Goal: Information Seeking & Learning: Check status

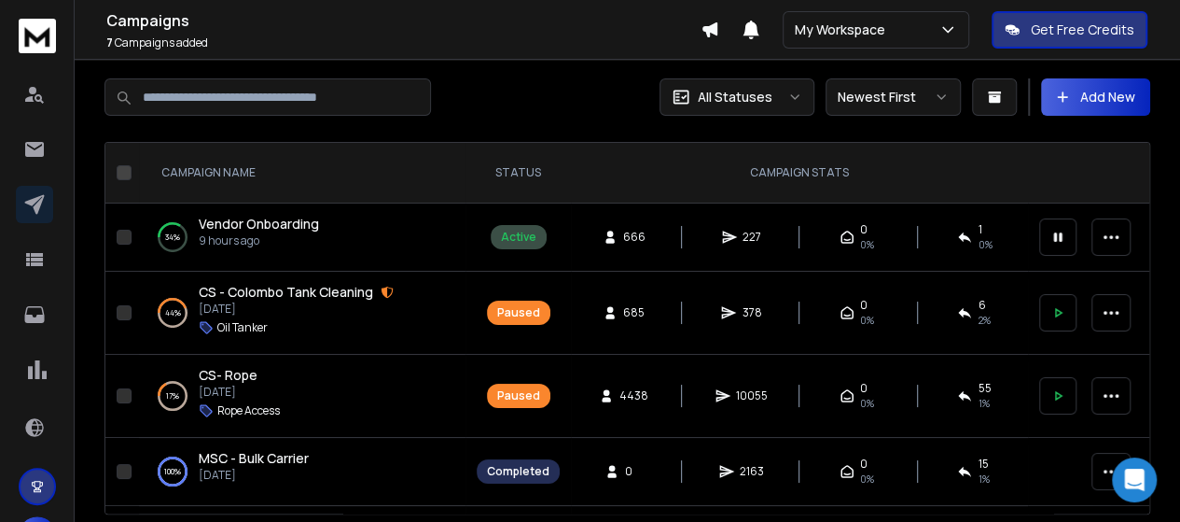
click at [273, 239] on p "9 hours ago" at bounding box center [259, 240] width 120 height 15
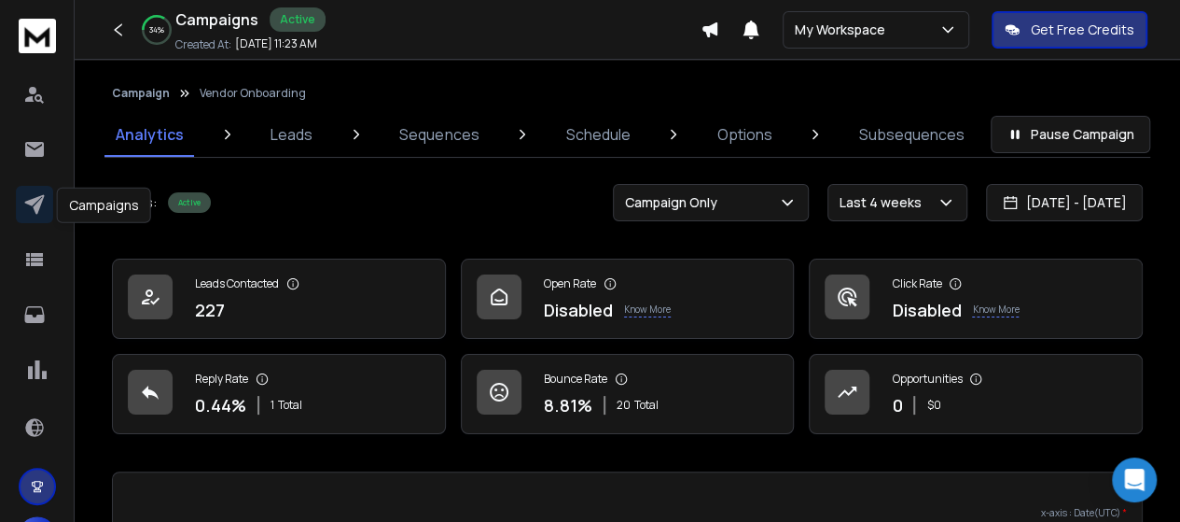
click at [45, 206] on icon at bounding box center [34, 204] width 22 height 22
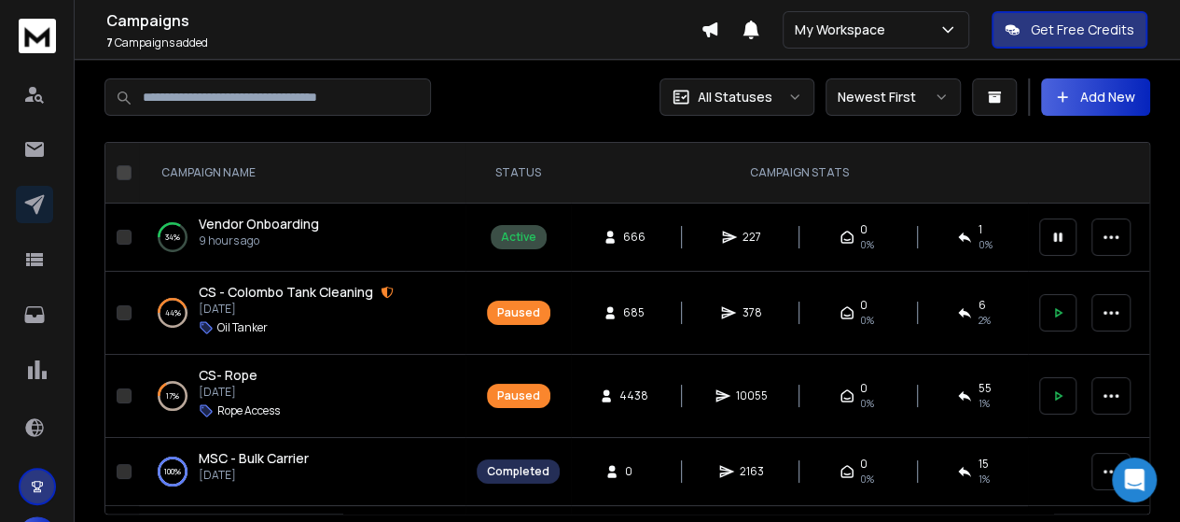
click at [336, 403] on div "17 % CS- Rope [DATE] Rope Access" at bounding box center [302, 396] width 289 height 60
click at [267, 384] on p "[DATE]" at bounding box center [239, 391] width 81 height 15
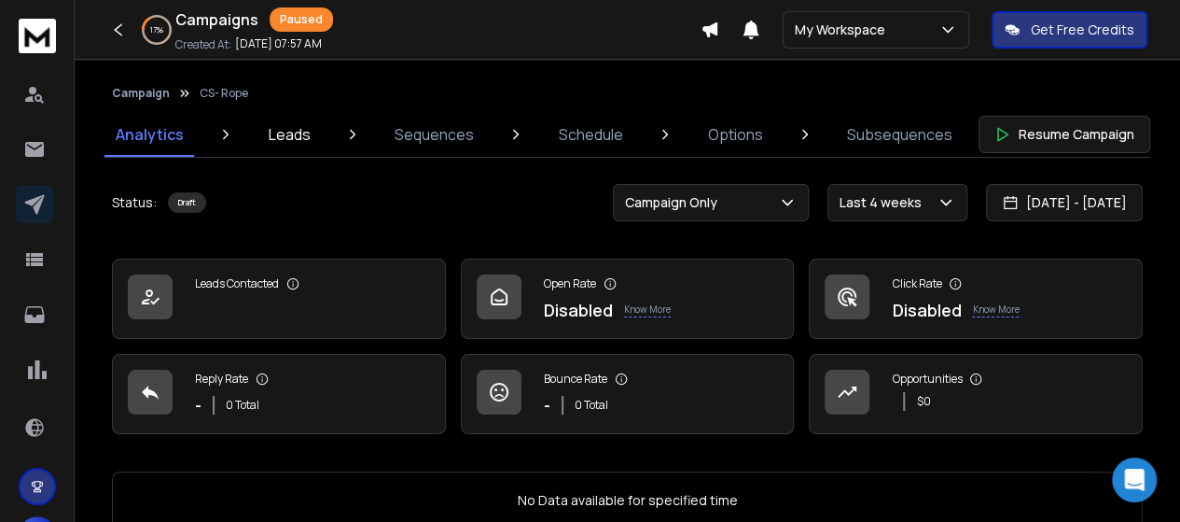
click at [293, 134] on p "Leads" at bounding box center [290, 134] width 42 height 22
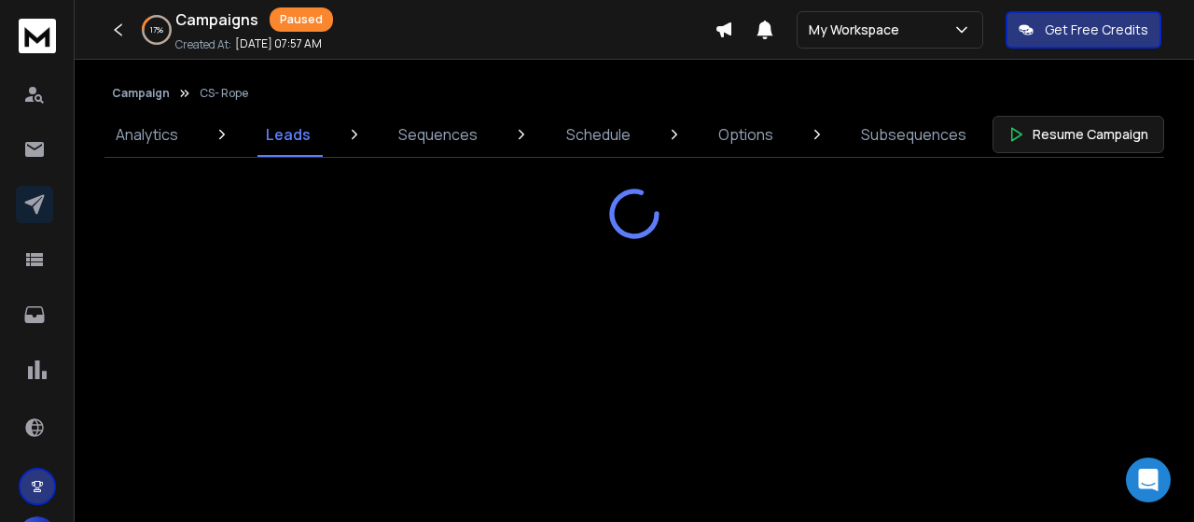
click at [285, 141] on p "Leads" at bounding box center [288, 134] width 45 height 22
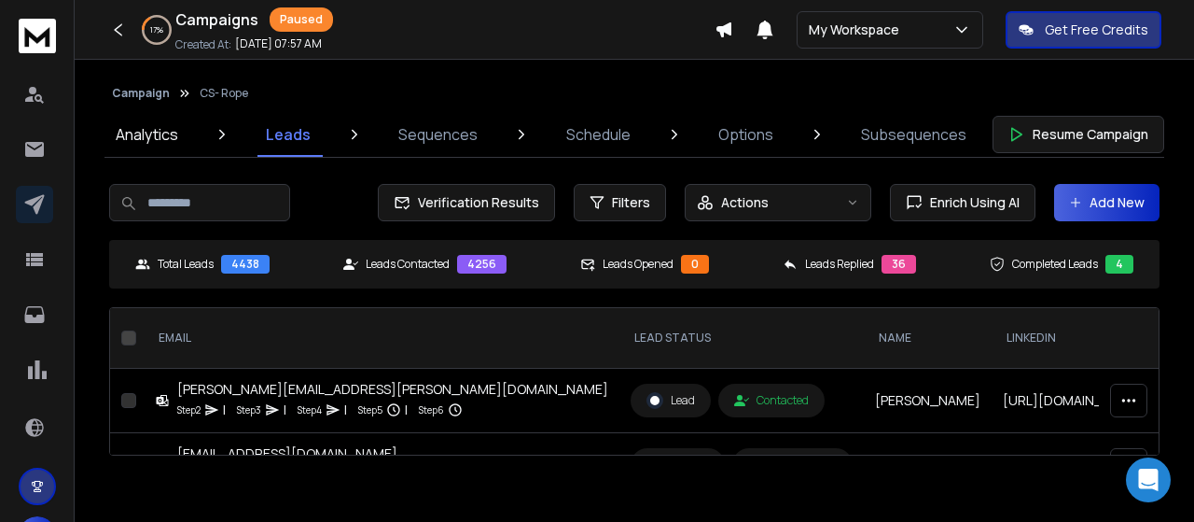
click at [157, 139] on p "Analytics" at bounding box center [147, 134] width 63 height 22
